Goal: Information Seeking & Learning: Check status

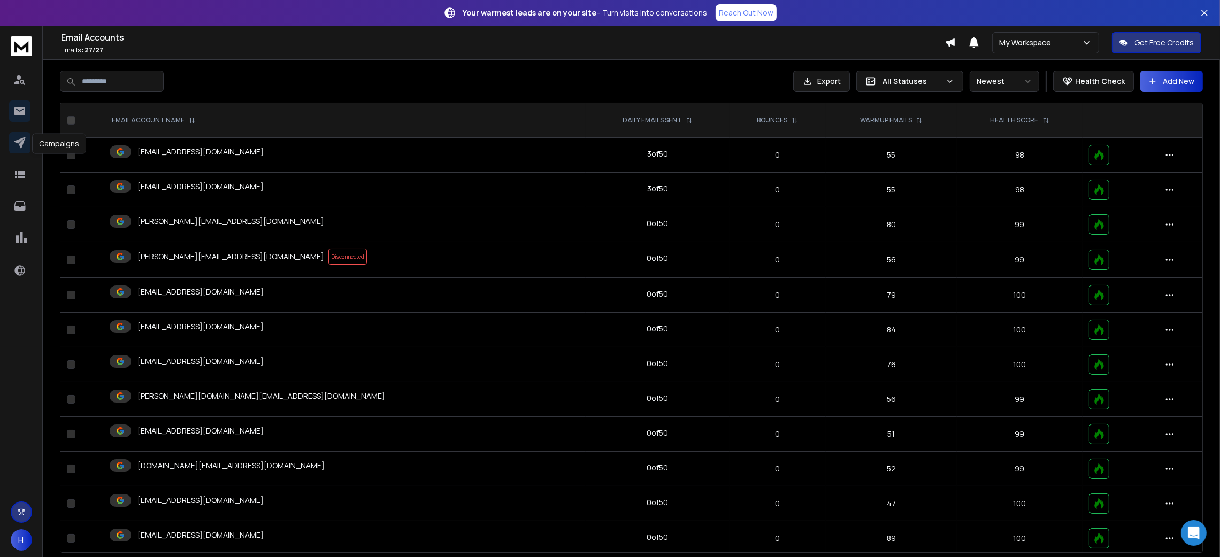
click at [17, 140] on icon at bounding box center [19, 142] width 13 height 13
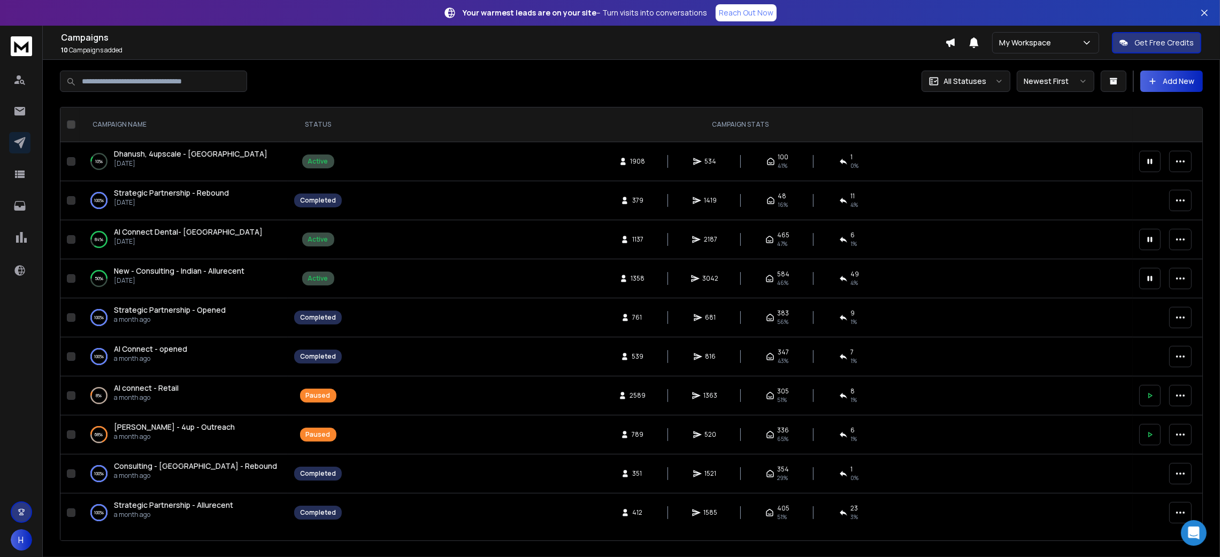
click at [173, 150] on span "Dhanush, 4upscale - [GEOGRAPHIC_DATA]" at bounding box center [191, 154] width 154 height 10
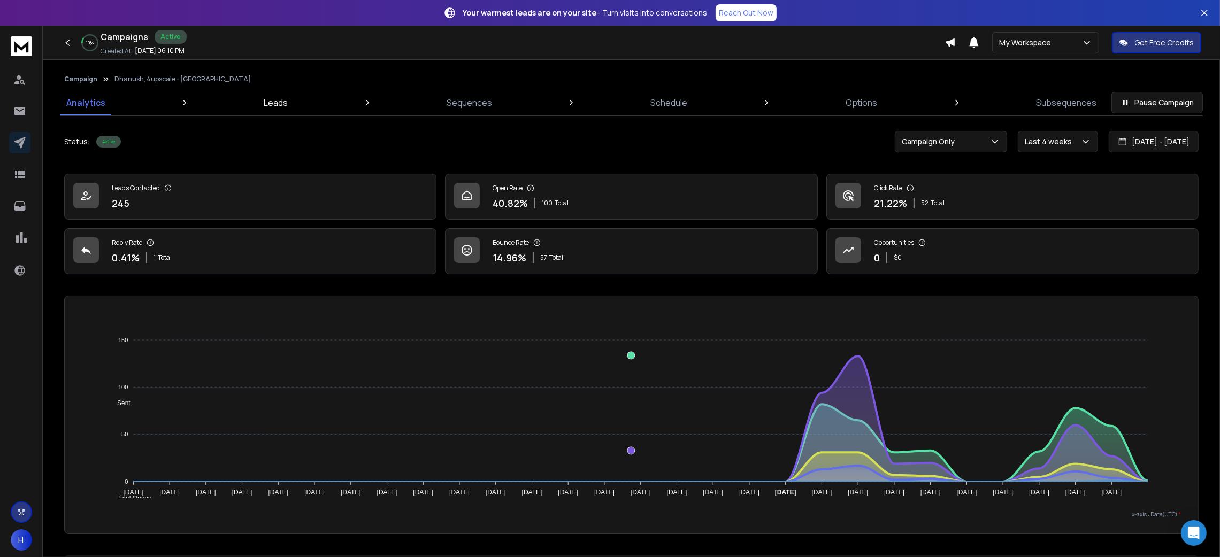
click at [272, 102] on p "Leads" at bounding box center [276, 102] width 24 height 13
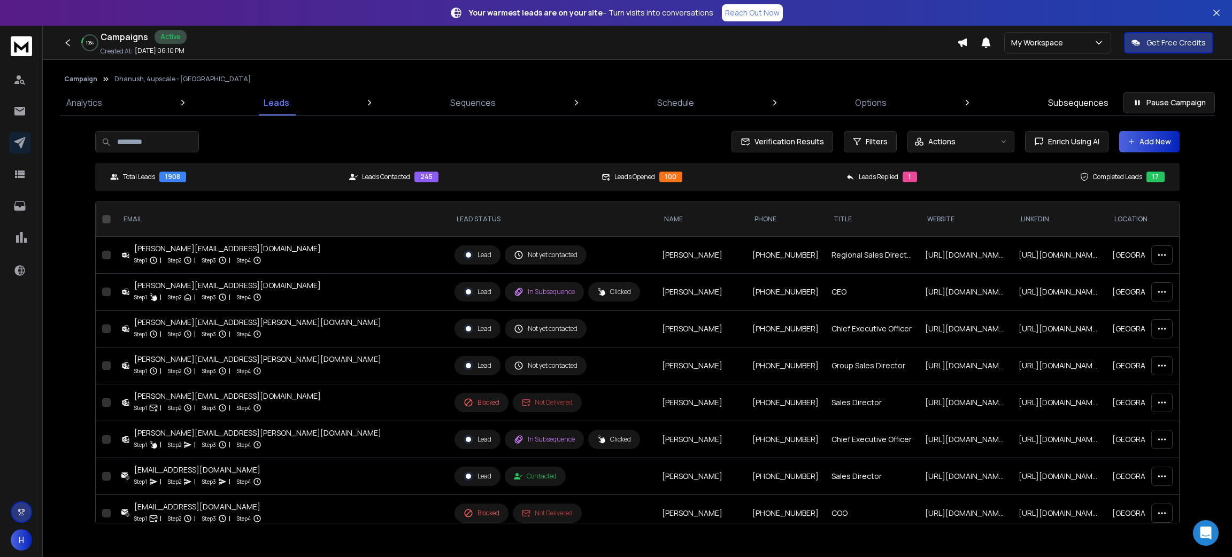
click at [1103, 102] on p "Subsequences" at bounding box center [1078, 102] width 60 height 13
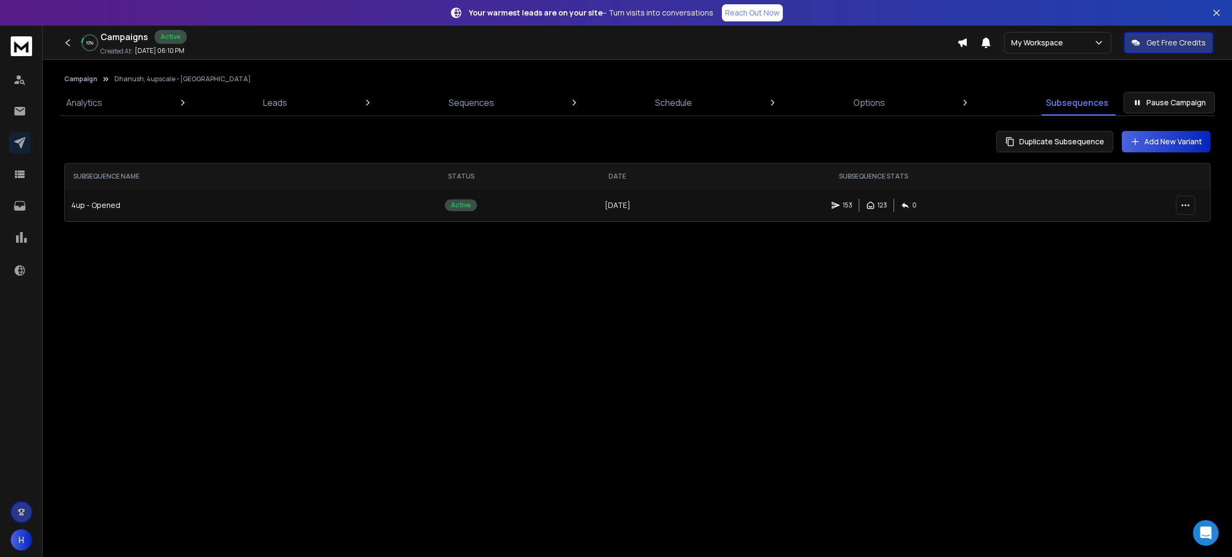
click at [358, 217] on td "4up - Opened" at bounding box center [221, 205] width 312 height 32
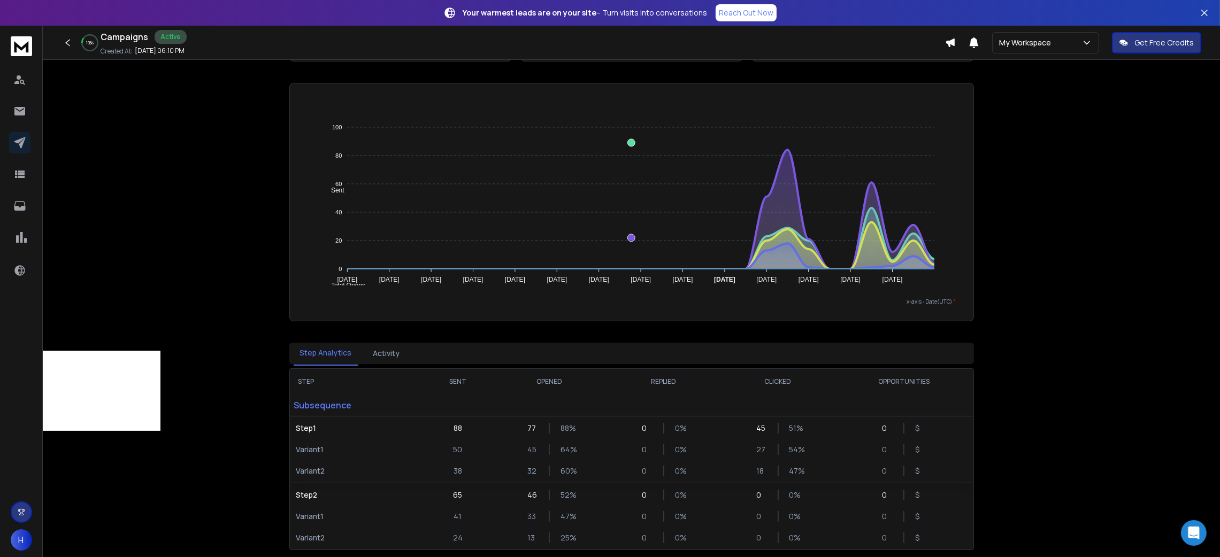
scroll to position [207, 0]
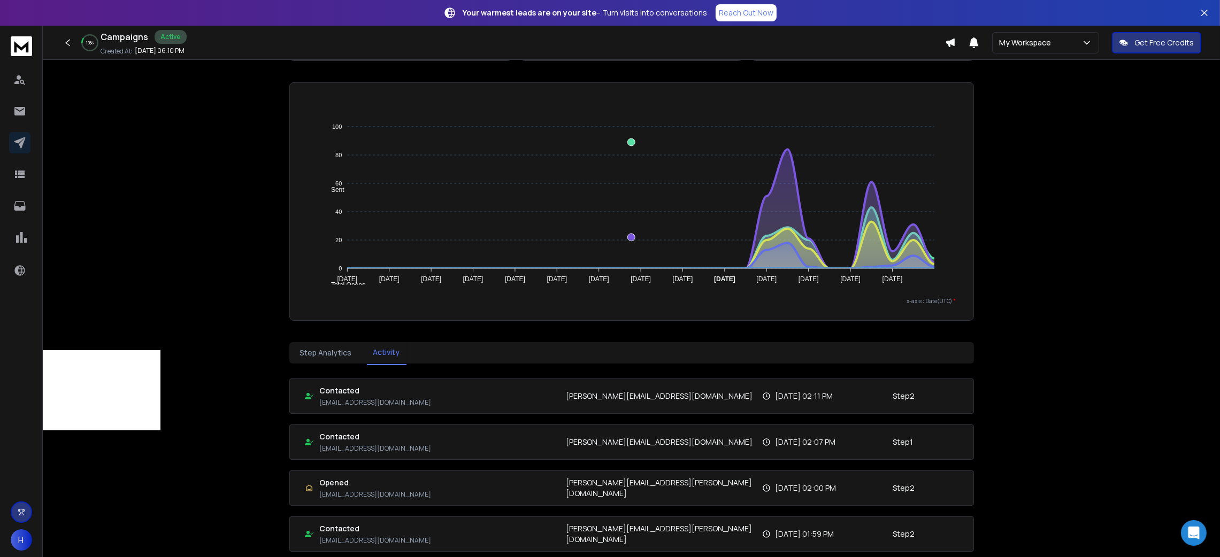
click at [400, 355] on button "Activity" at bounding box center [387, 353] width 40 height 25
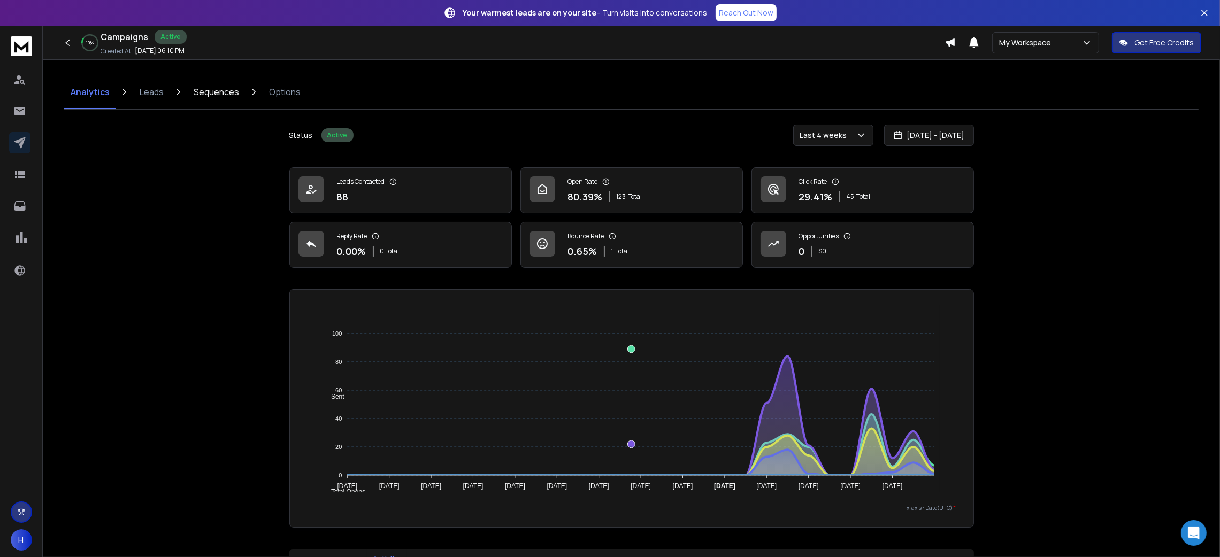
click at [212, 92] on p "Sequences" at bounding box center [216, 92] width 45 height 13
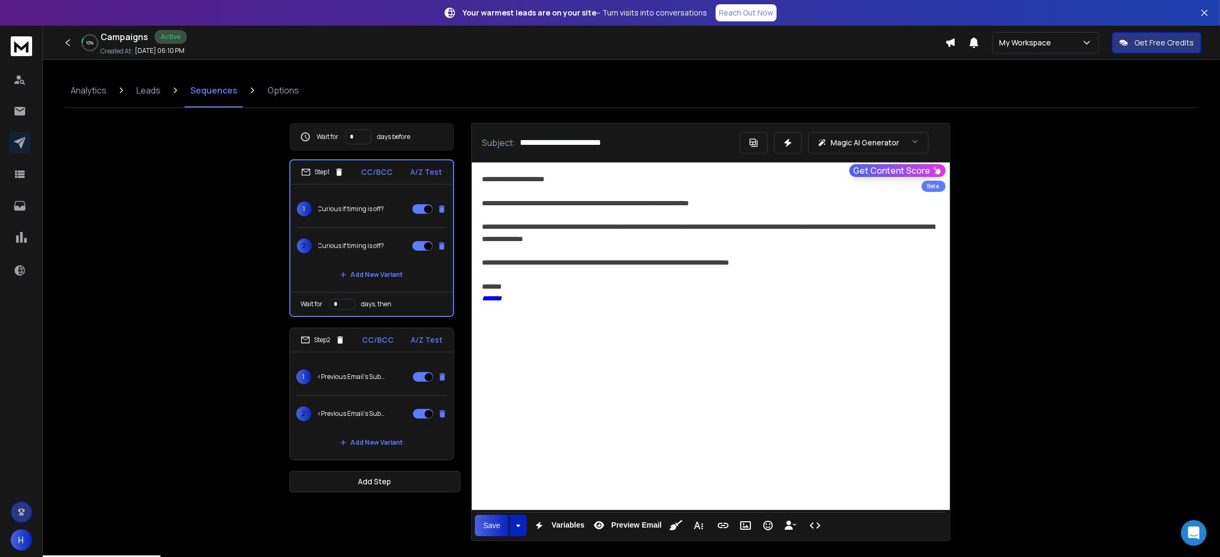
scroll to position [4, 0]
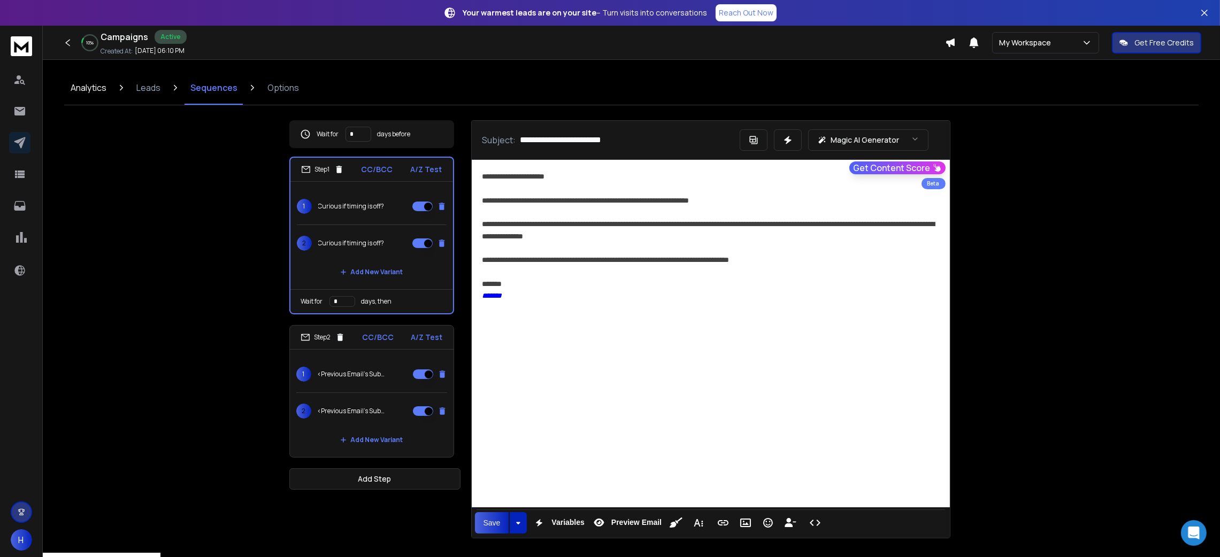
click at [87, 91] on p "Analytics" at bounding box center [89, 87] width 36 height 13
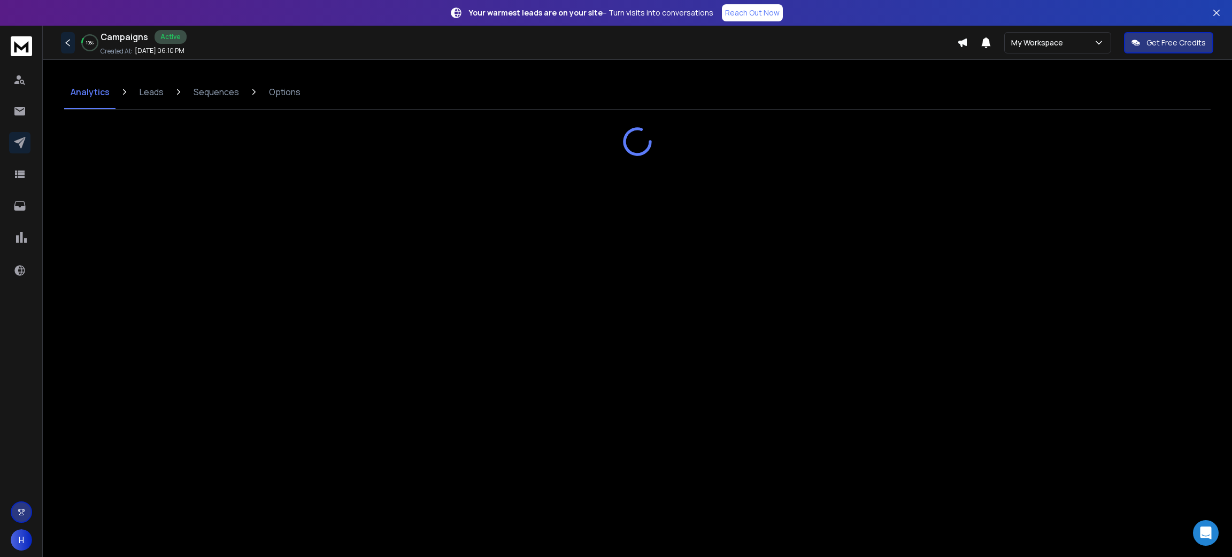
click at [61, 42] on button at bounding box center [68, 42] width 14 height 21
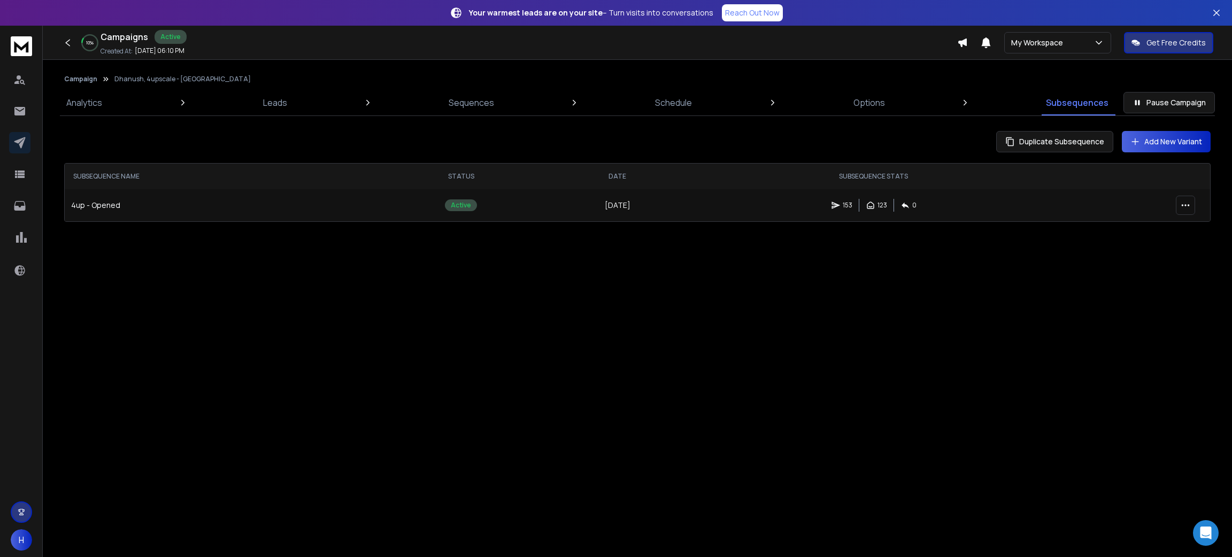
click at [299, 214] on td "4up - Opened" at bounding box center [221, 205] width 312 height 32
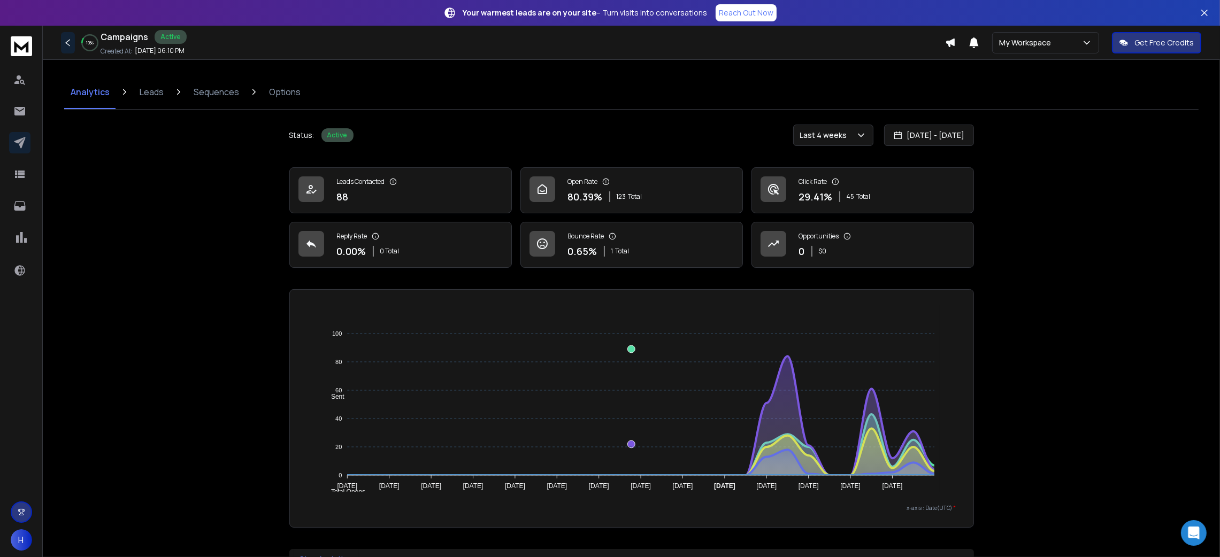
click at [72, 51] on button at bounding box center [68, 42] width 14 height 21
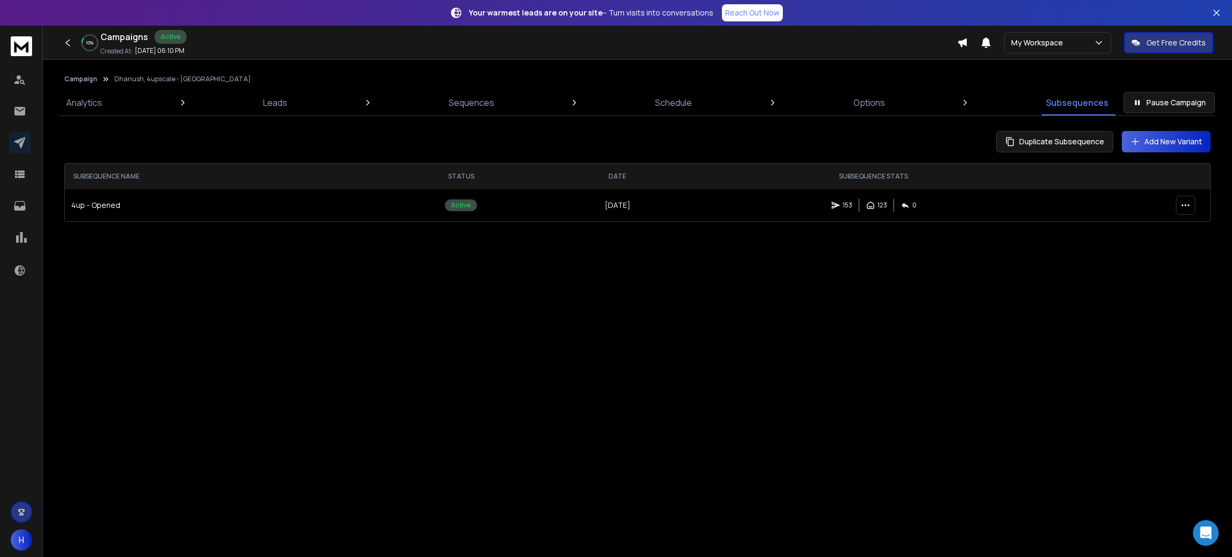
click at [111, 102] on div "Analytics Leads Sequences Schedule Options Subsequences" at bounding box center [587, 103] width 1055 height 26
click at [103, 102] on link "Analytics" at bounding box center [84, 103] width 49 height 26
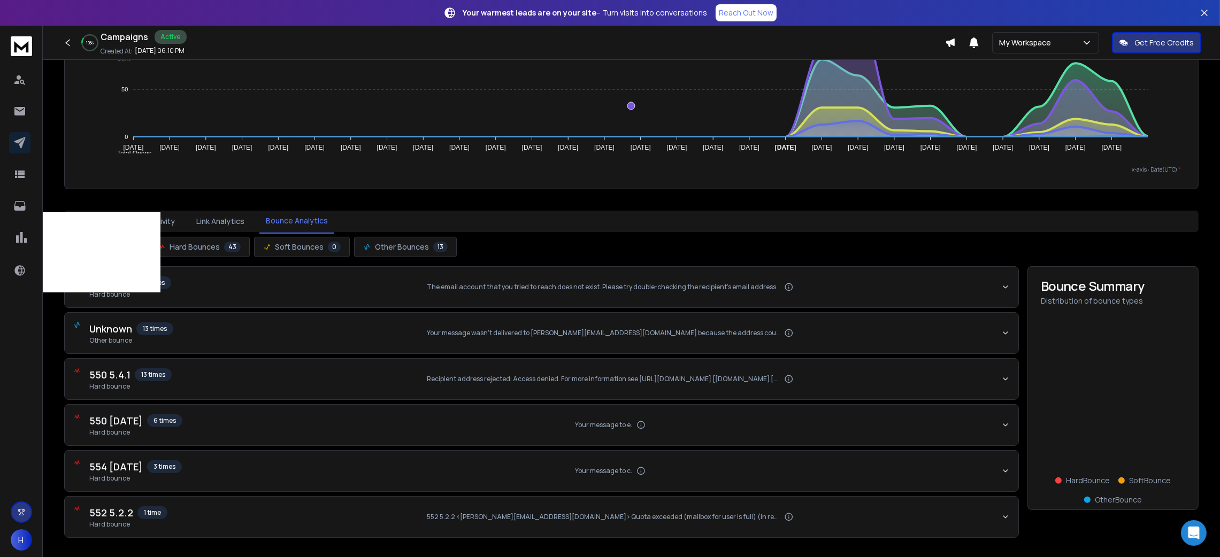
scroll to position [346, 0]
click at [283, 209] on button "Bounce Analytics" at bounding box center [296, 221] width 75 height 25
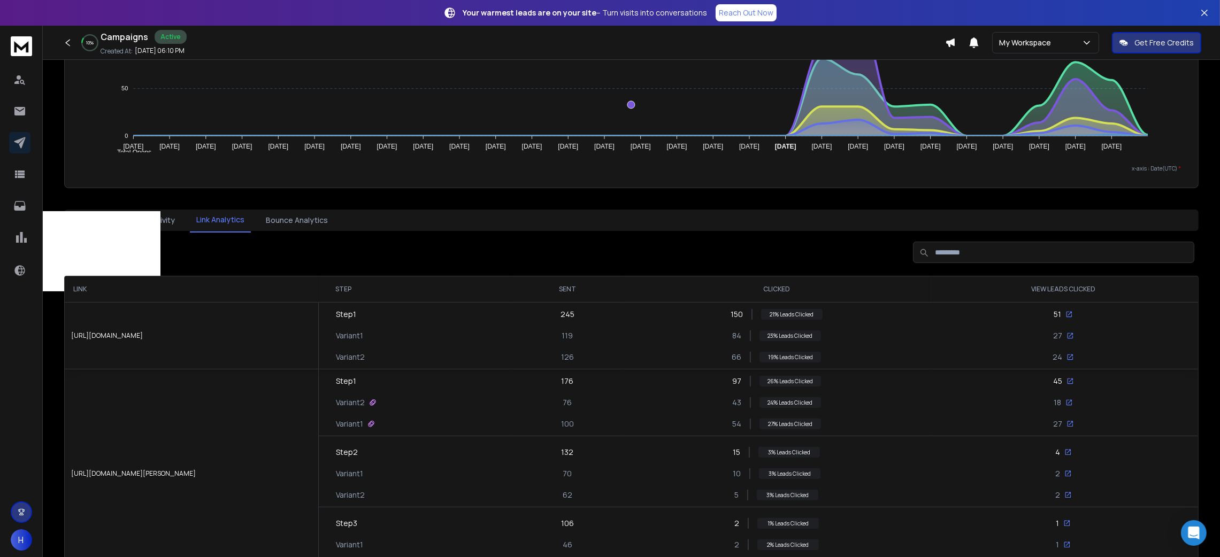
click at [223, 218] on button "Link Analytics" at bounding box center [220, 220] width 61 height 25
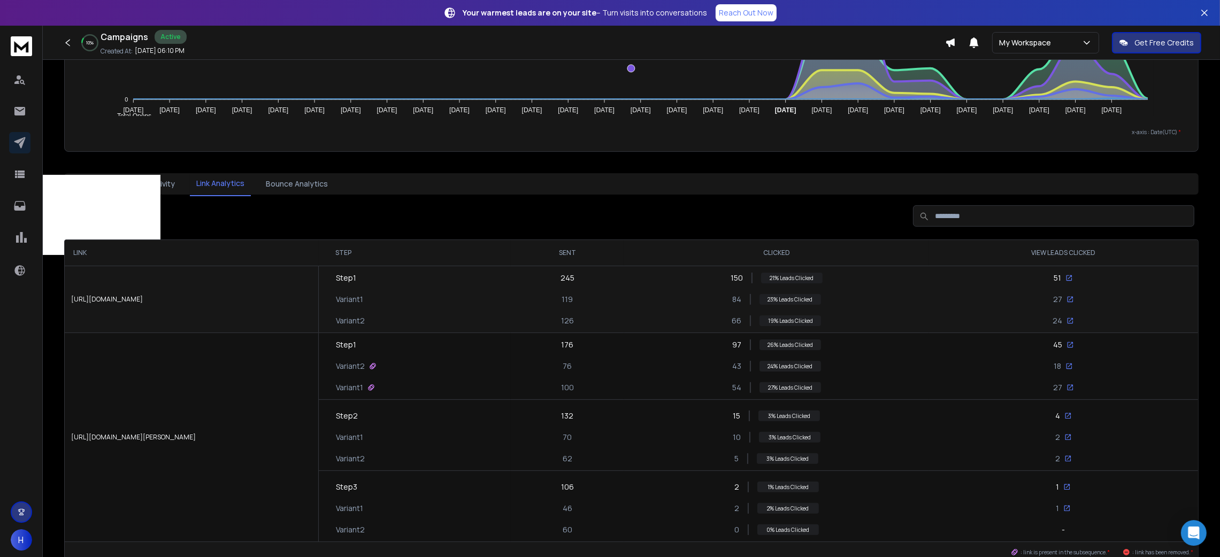
scroll to position [408, 0]
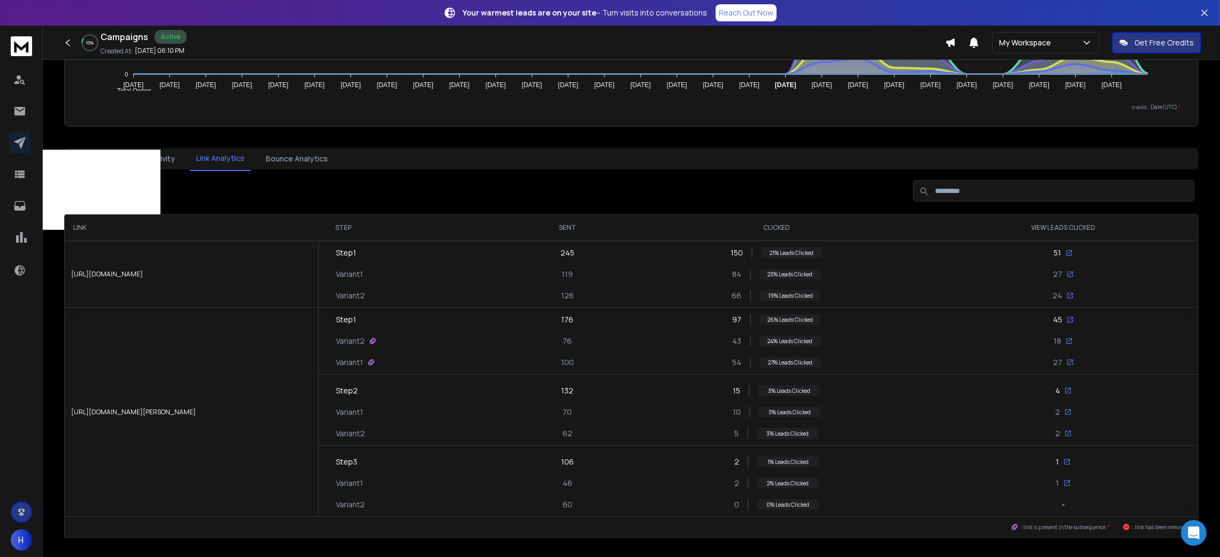
click at [702, 195] on div "All Time Link Analytics" at bounding box center [631, 190] width 1134 height 21
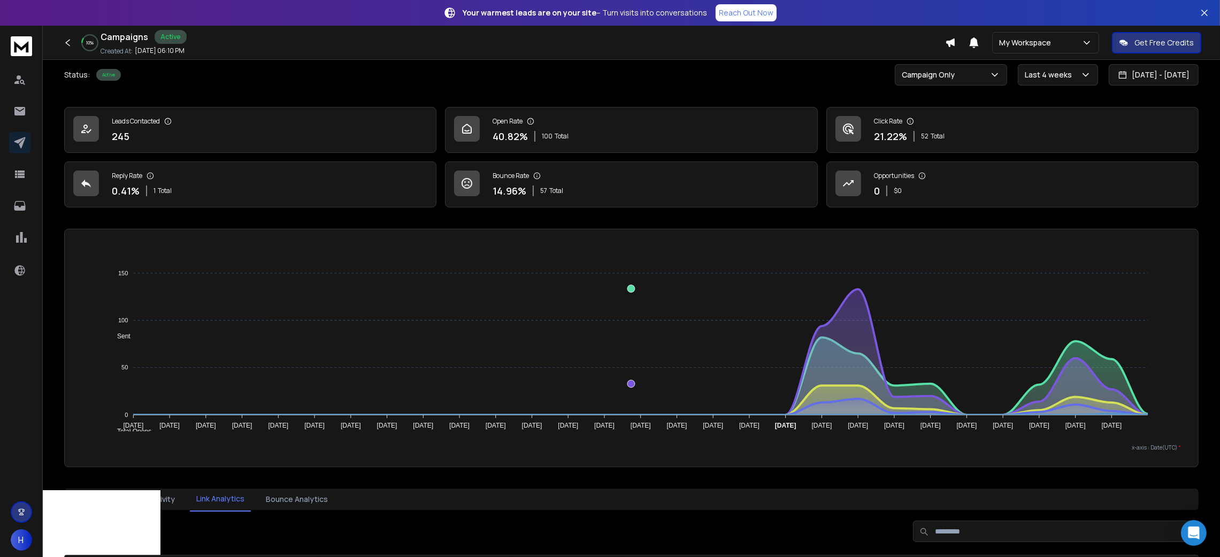
scroll to position [0, 0]
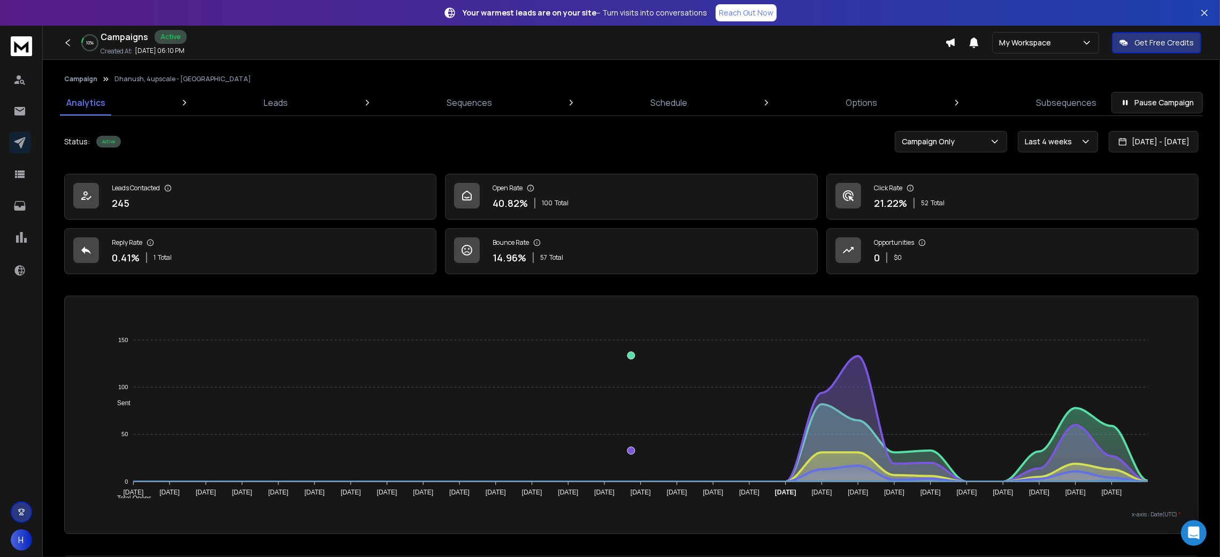
click at [461, 117] on div "Campaign Dhanush, 4upscale - [GEOGRAPHIC_DATA] Analytics Leads Sequences Schedu…" at bounding box center [631, 513] width 1143 height 884
click at [471, 108] on p "Sequences" at bounding box center [469, 102] width 45 height 13
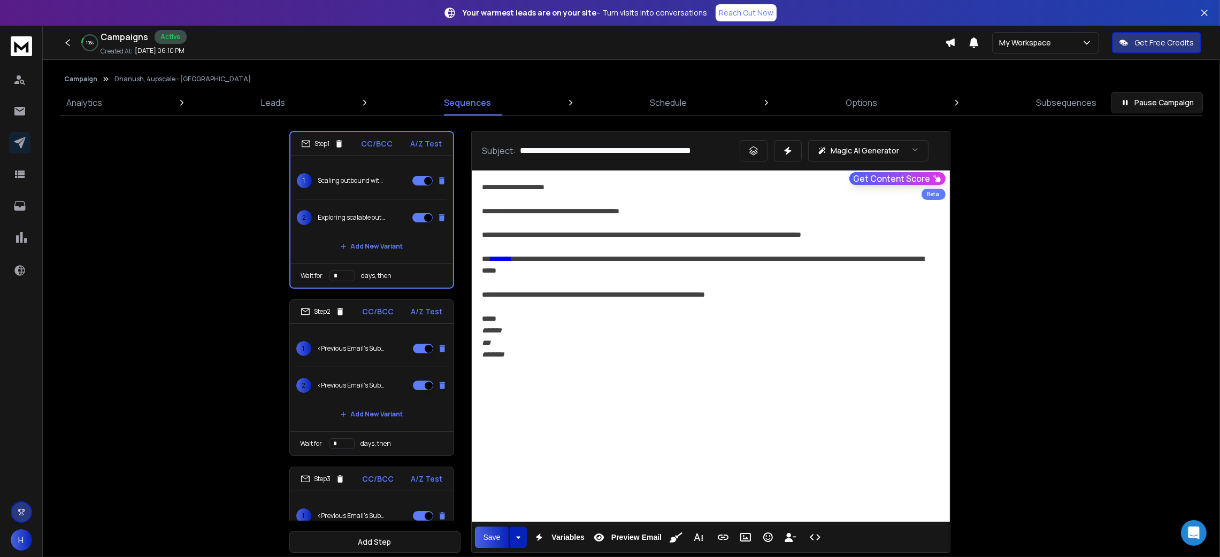
click at [373, 186] on div "1 Scaling outbound without headcount at {{companyName}}" at bounding box center [342, 180] width 90 height 15
click at [371, 220] on p "Exploring scalable outbound for {{companyName}}" at bounding box center [352, 217] width 68 height 9
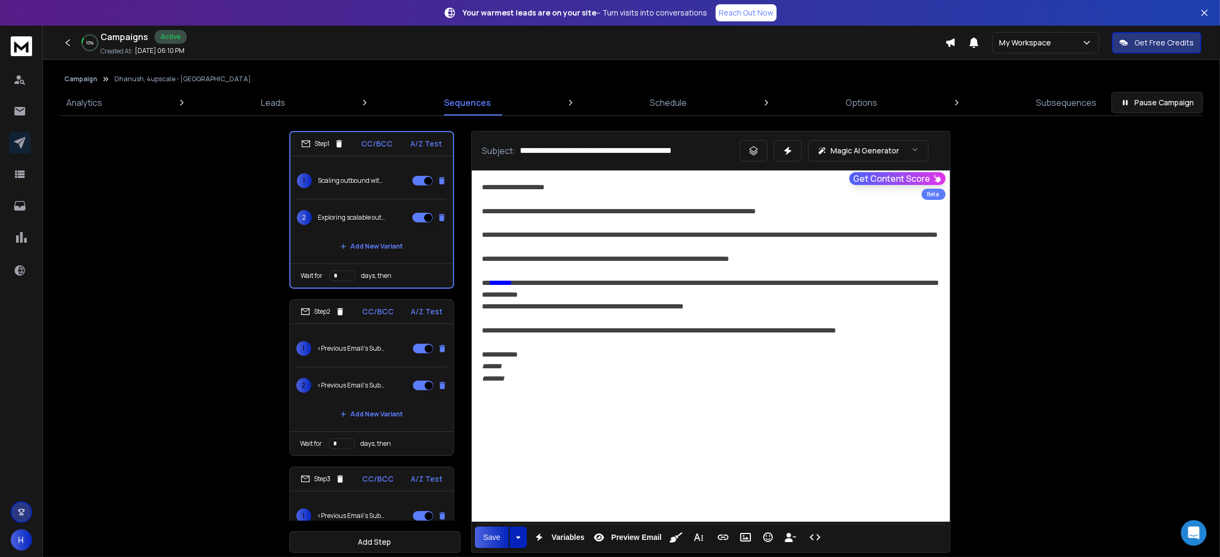
click at [381, 178] on p "Scaling outbound without headcount at {{companyName}}" at bounding box center [352, 181] width 68 height 9
type input "**********"
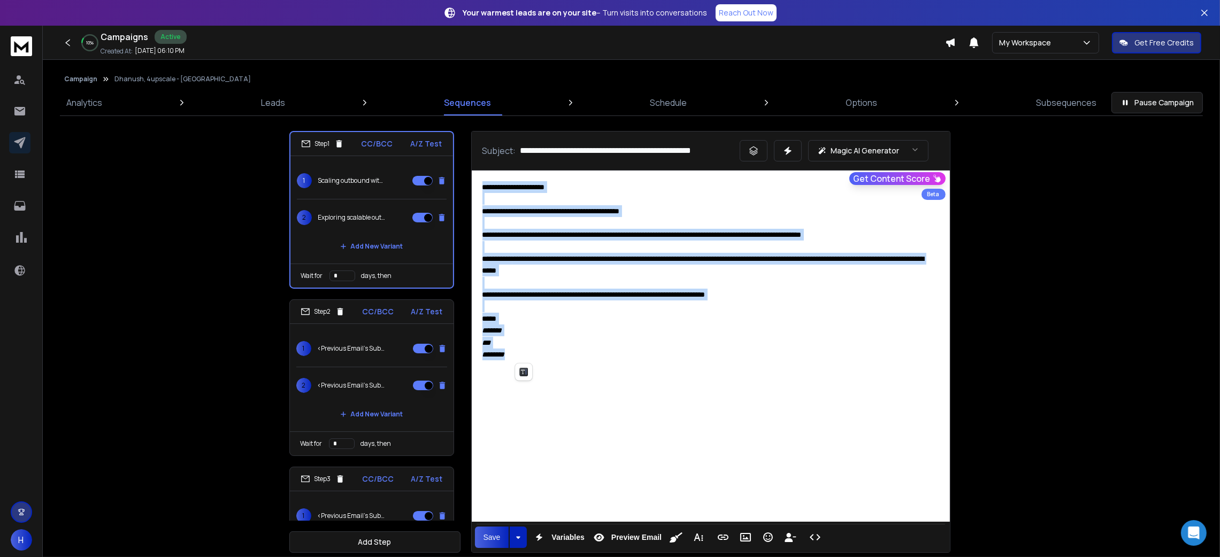
drag, startPoint x: 482, startPoint y: 186, endPoint x: 665, endPoint y: 353, distance: 248.0
click at [665, 353] on div "**********" at bounding box center [711, 346] width 478 height 351
copy div "**********"
click at [1074, 101] on p "Subsequences" at bounding box center [1066, 102] width 60 height 13
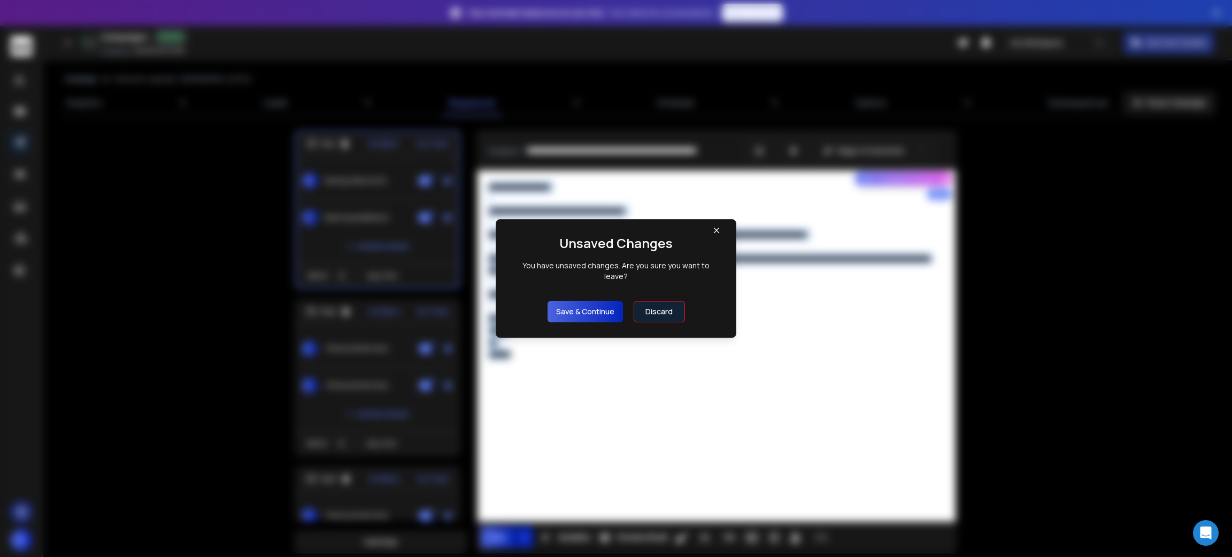
click at [654, 302] on button "Discard" at bounding box center [659, 311] width 51 height 21
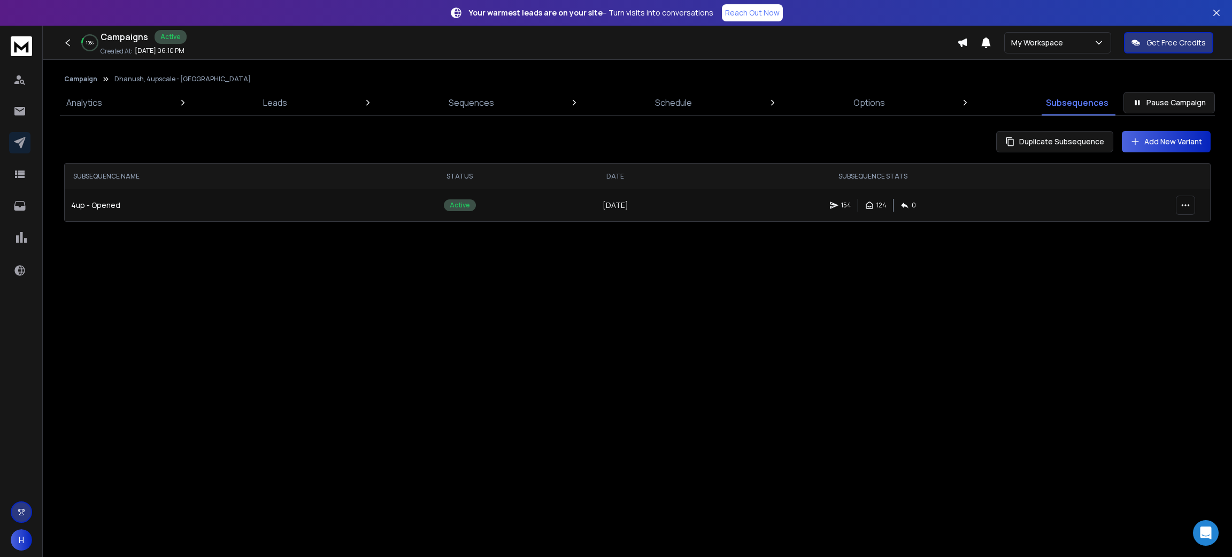
click at [625, 213] on td "[DATE]" at bounding box center [616, 205] width 144 height 32
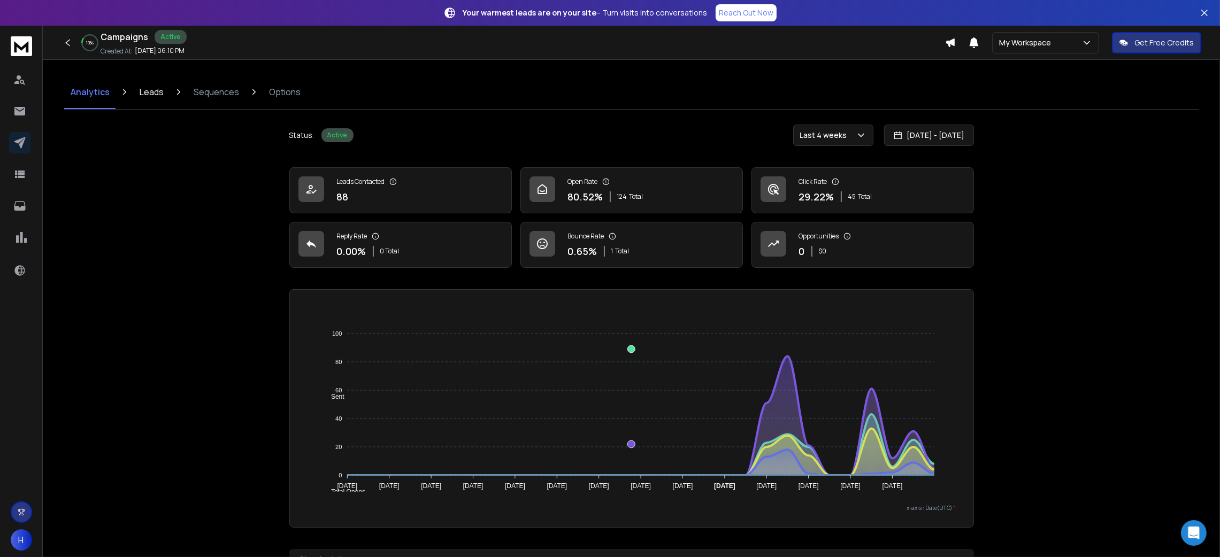
click at [149, 96] on p "Leads" at bounding box center [152, 92] width 24 height 13
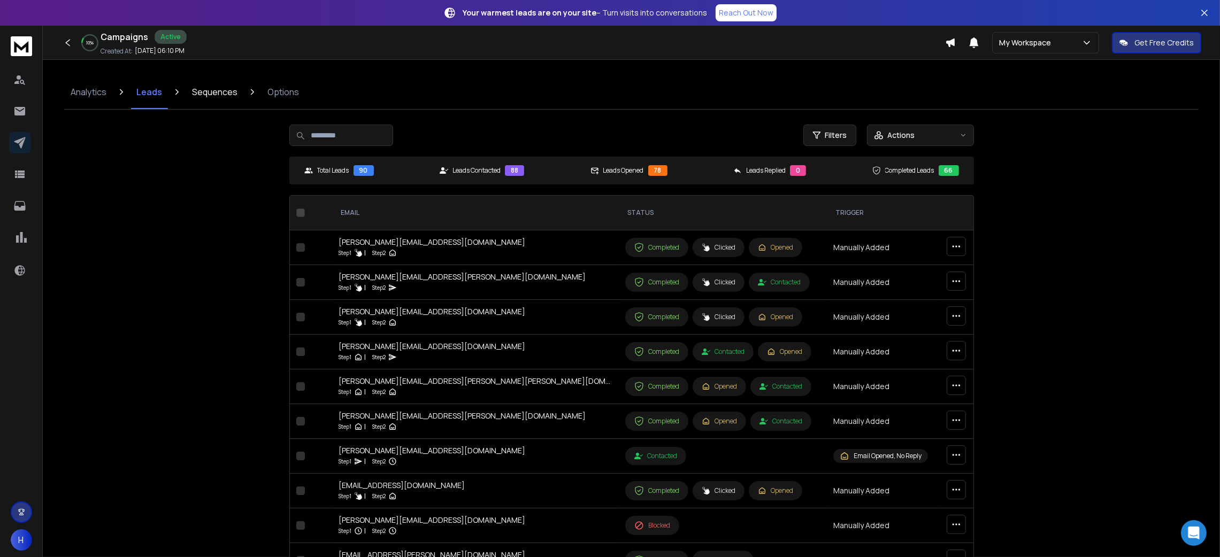
click at [201, 75] on link "Sequences" at bounding box center [215, 92] width 58 height 34
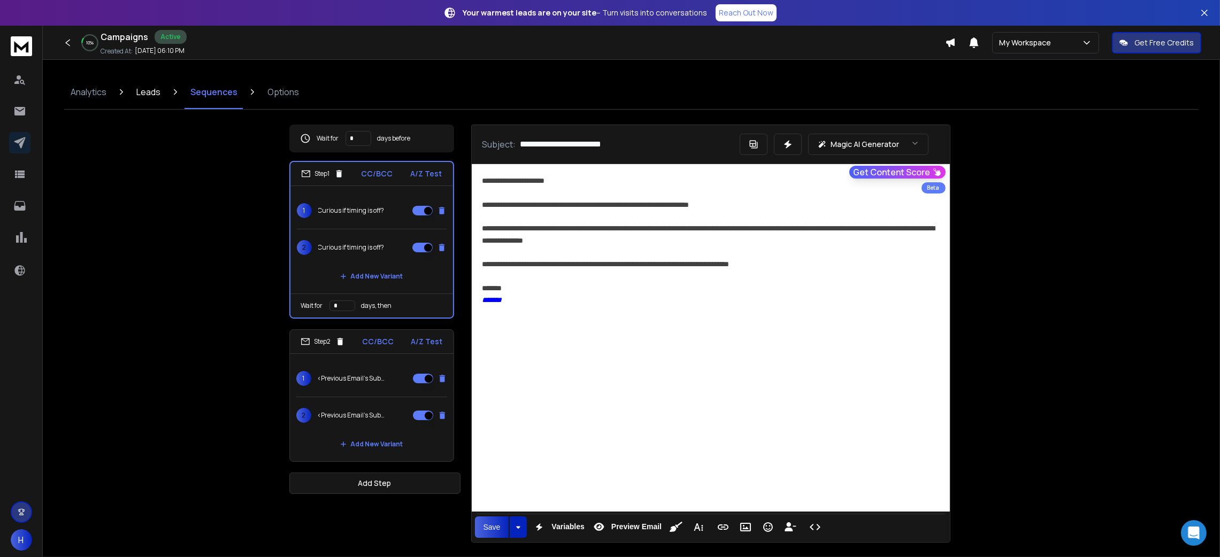
click at [152, 89] on p "Leads" at bounding box center [148, 92] width 24 height 13
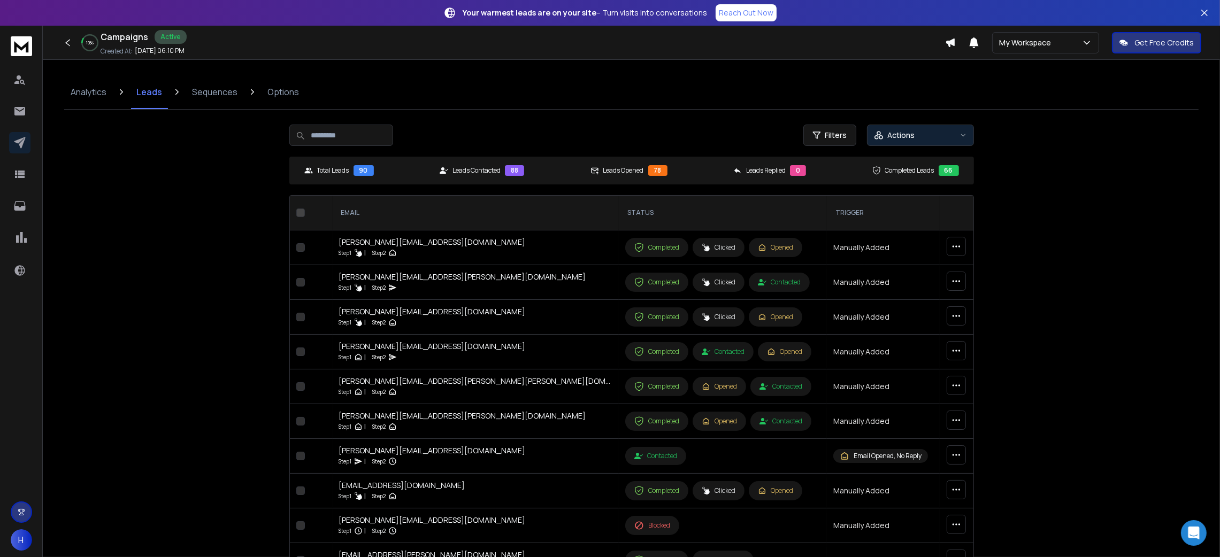
click at [933, 135] on div "Actions" at bounding box center [914, 135] width 81 height 11
click at [850, 135] on button "Filters" at bounding box center [829, 135] width 53 height 21
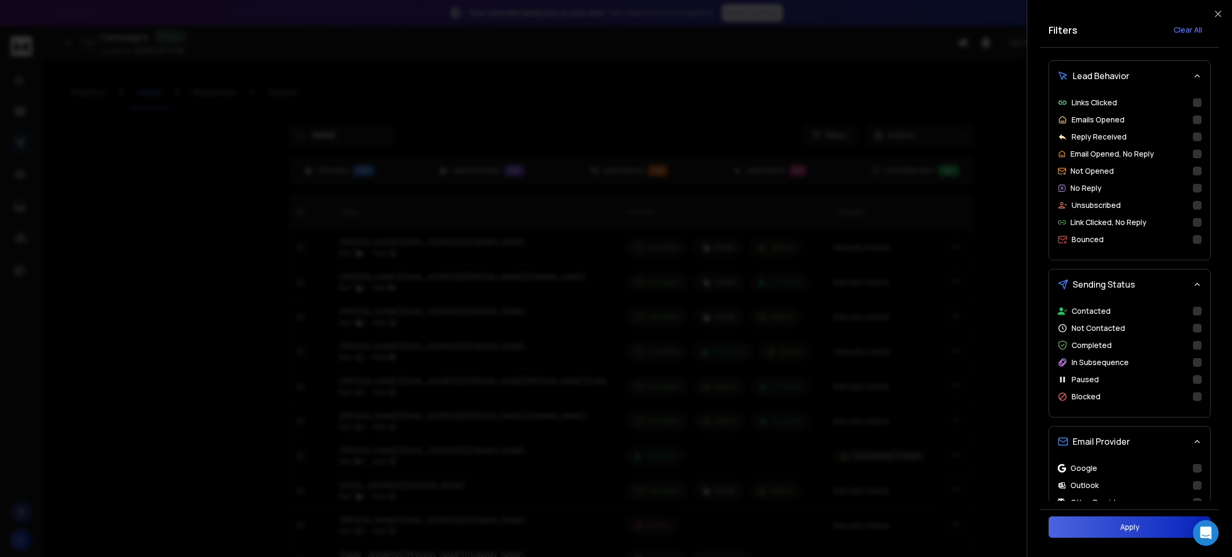
click at [1193, 102] on button "Links Clicked" at bounding box center [1197, 102] width 9 height 9
click at [1100, 520] on button "Apply" at bounding box center [1130, 527] width 162 height 21
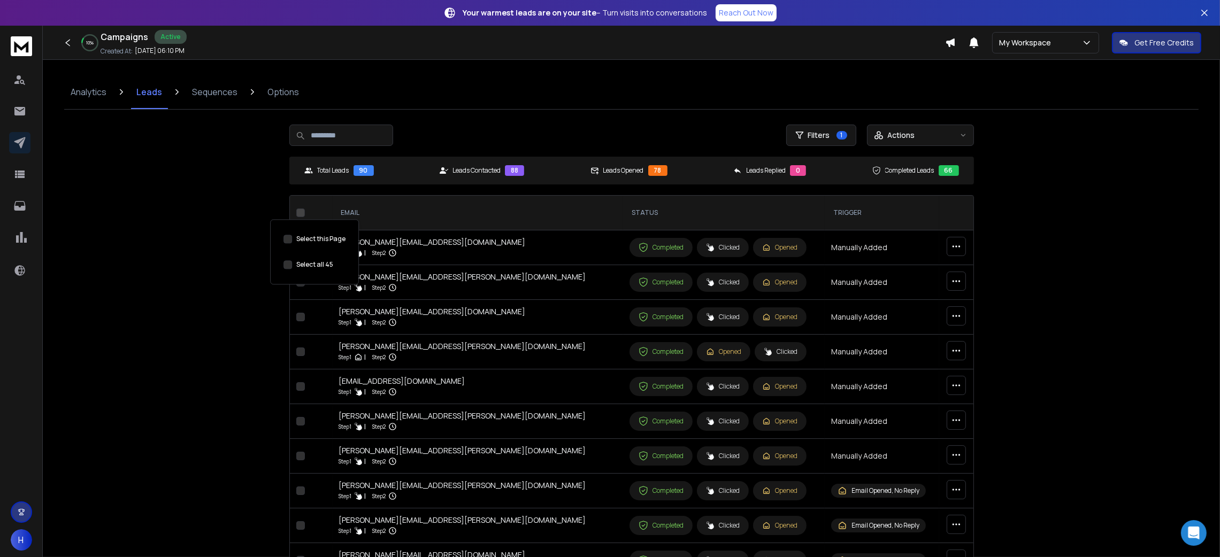
click at [288, 265] on button "Select this Page" at bounding box center [287, 264] width 9 height 9
click at [901, 135] on p "Actions" at bounding box center [901, 135] width 27 height 11
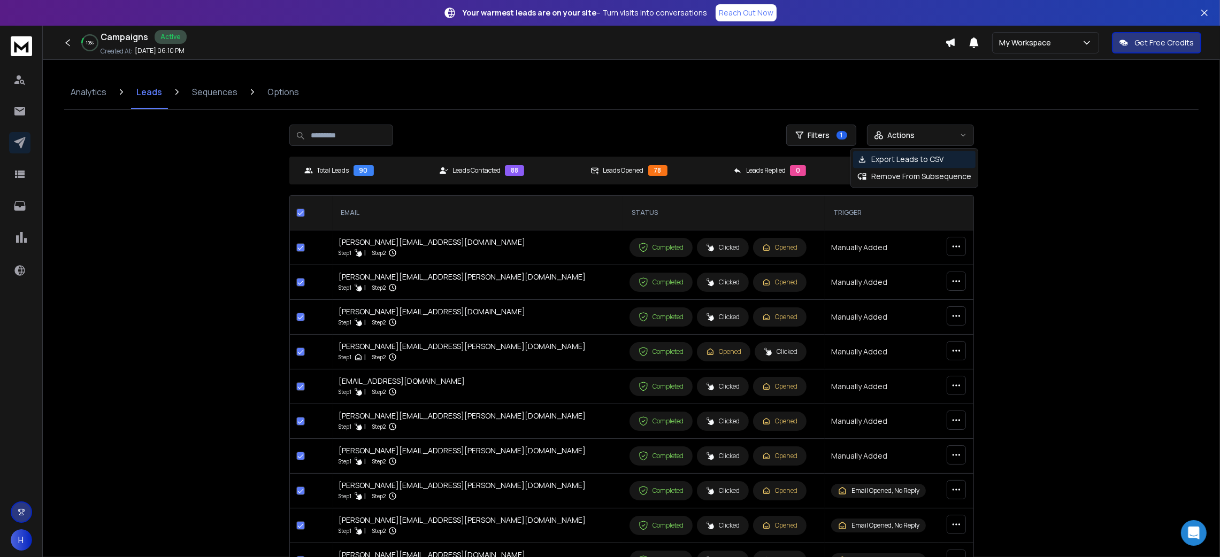
click at [216, 89] on p "Sequences" at bounding box center [214, 92] width 45 height 13
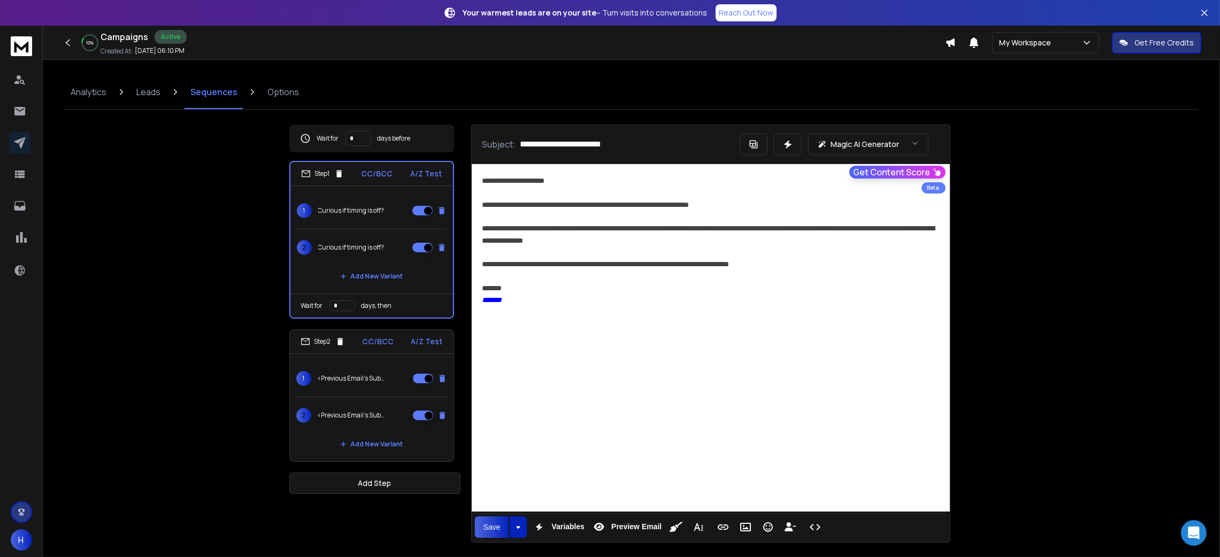
click at [827, 484] on div "**********" at bounding box center [711, 338] width 478 height 348
click at [89, 93] on p "Analytics" at bounding box center [89, 92] width 36 height 13
